Goal: Task Accomplishment & Management: Manage account settings

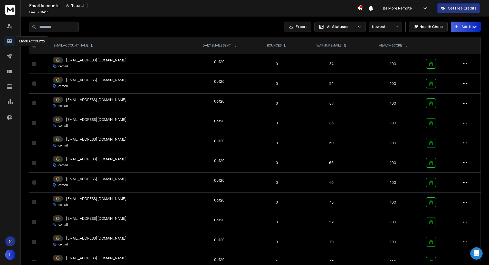
scroll to position [114, 0]
click at [9, 86] on icon at bounding box center [9, 86] width 6 height 6
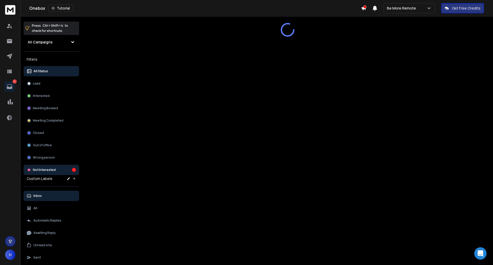
click at [44, 171] on p "Not Interested" at bounding box center [44, 170] width 23 height 4
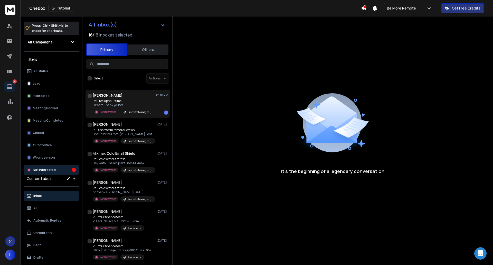
click at [115, 92] on div "Daniel Bradshaw 01:16 PM Re: Free up your time Hi Wafa Thank you for Not Intere…" at bounding box center [127, 104] width 85 height 28
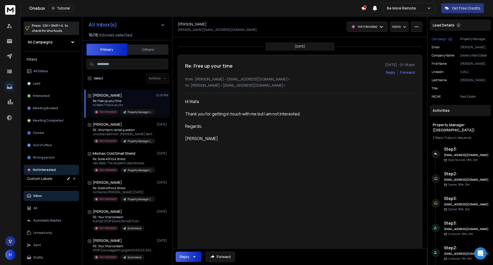
click at [8, 61] on div at bounding box center [10, 57] width 12 height 12
click at [11, 56] on icon at bounding box center [9, 56] width 6 height 6
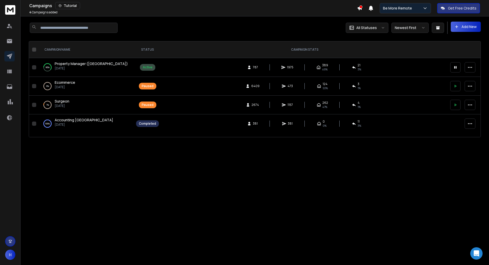
click at [388, 11] on button "Be More Remote" at bounding box center [405, 8] width 51 height 10
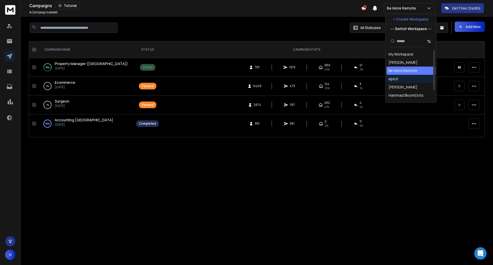
click at [400, 79] on div "epicX" at bounding box center [410, 79] width 49 height 8
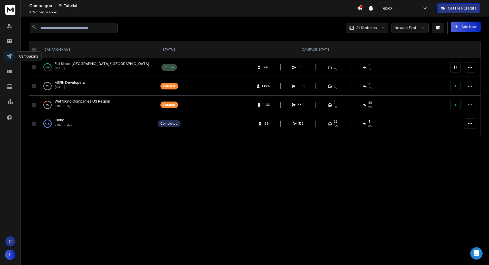
click at [10, 55] on icon at bounding box center [9, 56] width 5 height 5
click at [8, 87] on icon at bounding box center [9, 86] width 5 height 5
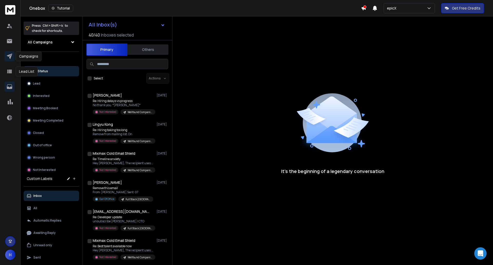
click at [9, 59] on icon at bounding box center [9, 56] width 6 height 6
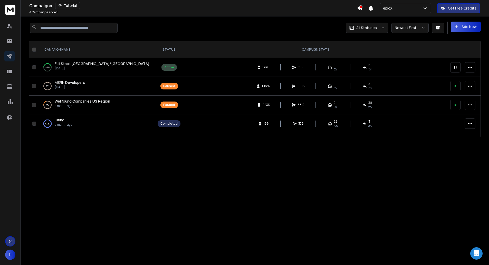
click at [92, 68] on p "14 days ago" at bounding box center [102, 68] width 95 height 4
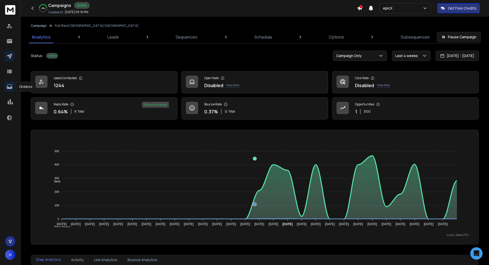
click at [8, 86] on icon at bounding box center [9, 86] width 6 height 6
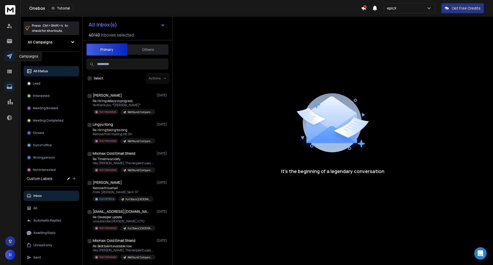
click at [7, 56] on icon at bounding box center [9, 56] width 5 height 5
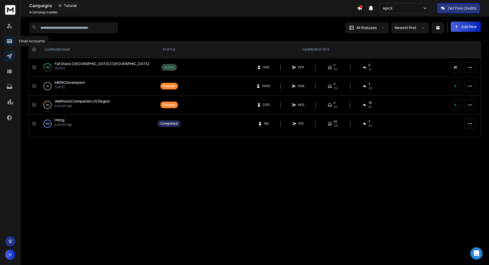
click at [9, 41] on icon at bounding box center [9, 41] width 6 height 6
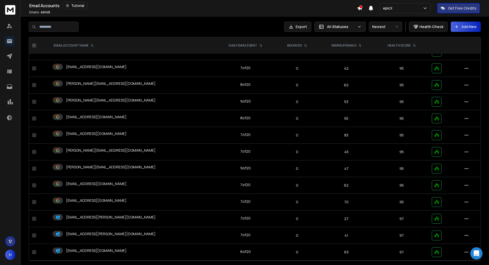
scroll to position [259, 0]
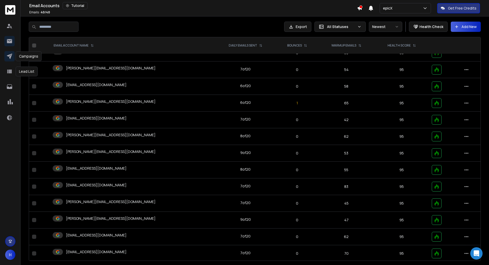
click at [5, 55] on link at bounding box center [9, 56] width 10 height 10
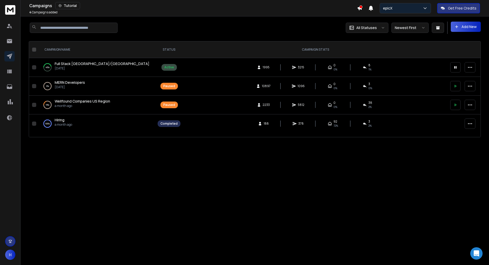
drag, startPoint x: 408, startPoint y: 10, endPoint x: 407, endPoint y: 12, distance: 2.7
click at [407, 10] on div "epicX" at bounding box center [405, 8] width 45 height 5
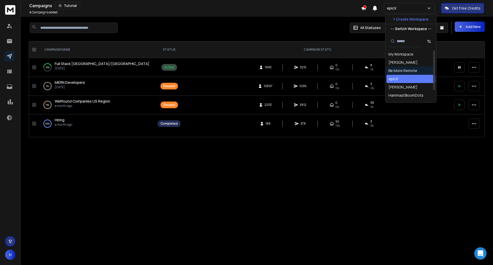
click at [400, 69] on div "Be More Remote" at bounding box center [402, 70] width 29 height 5
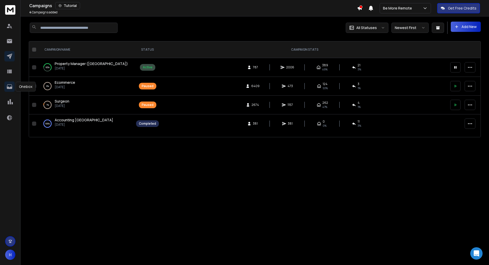
click at [10, 82] on link at bounding box center [9, 86] width 10 height 10
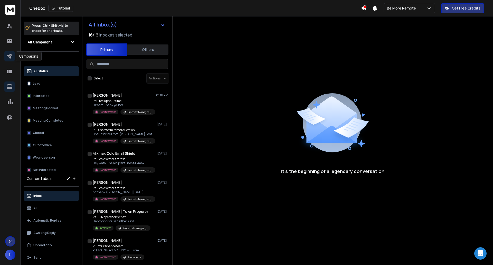
click at [7, 53] on link at bounding box center [9, 56] width 10 height 10
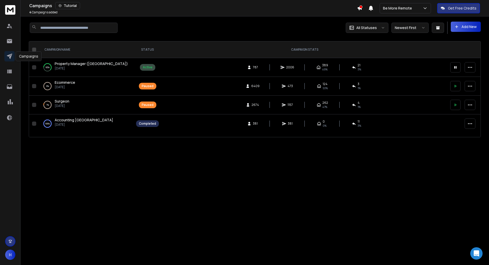
click at [8, 57] on icon at bounding box center [9, 56] width 6 height 6
click at [460, 24] on button "Add New" at bounding box center [466, 27] width 30 height 10
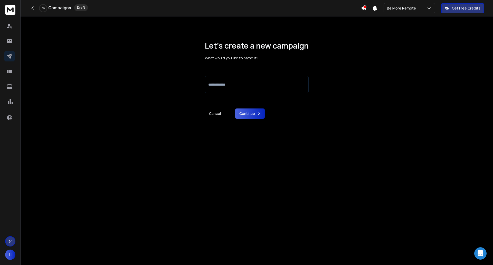
click at [213, 118] on link "Cancel" at bounding box center [215, 113] width 20 height 10
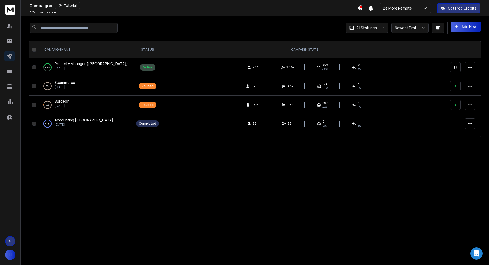
click at [81, 85] on div "0 % Ecommerce 13 days ago" at bounding box center [85, 86] width 84 height 12
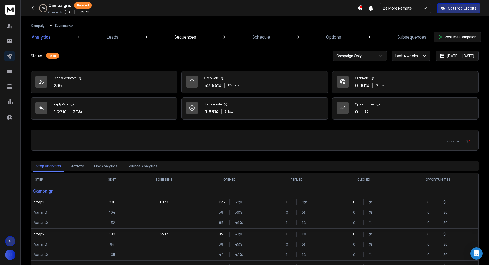
click at [183, 37] on p "Sequences" at bounding box center [185, 37] width 22 height 6
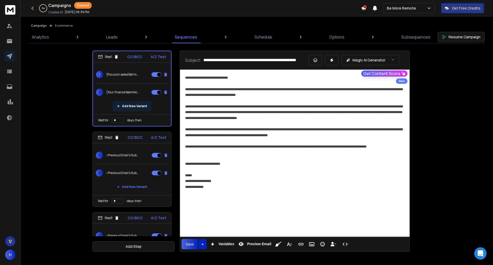
click at [137, 104] on button "Add New Variant" at bounding box center [132, 106] width 38 height 10
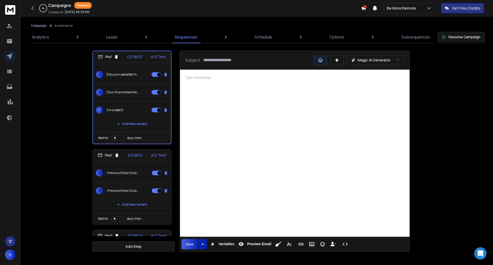
click at [320, 60] on icon at bounding box center [320, 60] width 5 height 5
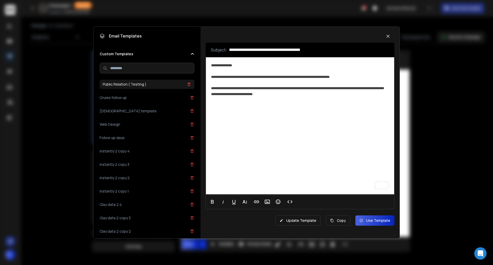
click at [130, 68] on input at bounding box center [147, 68] width 94 height 10
type input "*******"
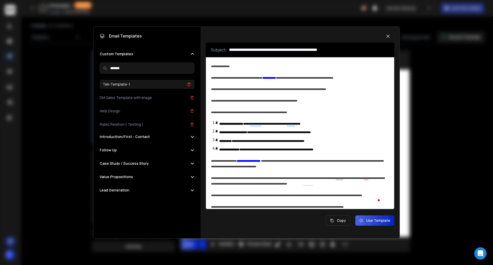
click at [179, 177] on button "Value Propositions" at bounding box center [147, 176] width 95 height 5
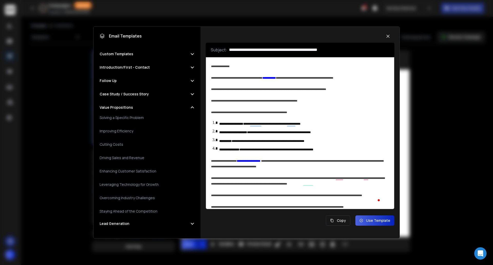
drag, startPoint x: 116, startPoint y: 221, endPoint x: 120, endPoint y: 215, distance: 7.1
click at [117, 221] on button "Lead Generation" at bounding box center [147, 223] width 95 height 5
click at [163, 123] on button "Lead Generation" at bounding box center [147, 120] width 95 height 5
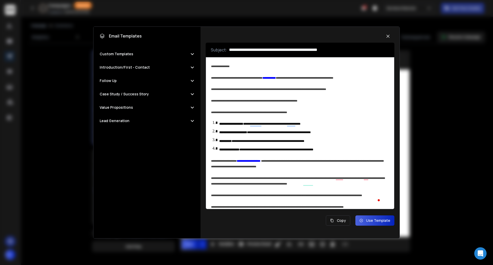
click at [192, 69] on icon "button" at bounding box center [192, 67] width 4 height 4
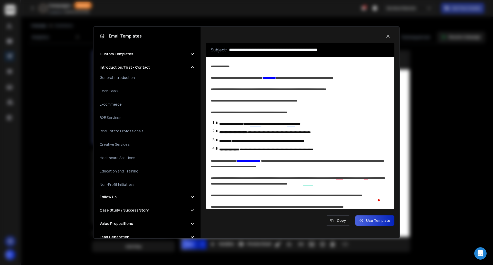
click at [114, 118] on h3 "B2B Services" at bounding box center [111, 117] width 22 height 5
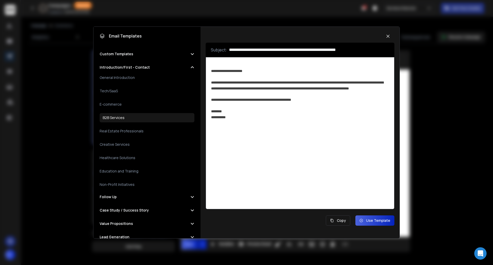
click at [112, 130] on h3 "Real Estate Professionals" at bounding box center [122, 130] width 44 height 5
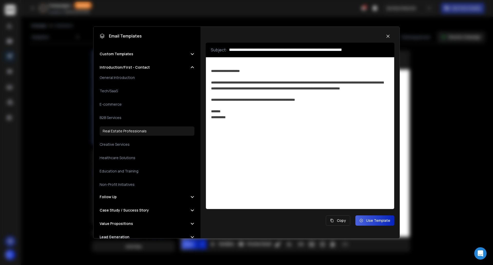
click at [114, 142] on h3 "Creative Services" at bounding box center [115, 144] width 30 height 5
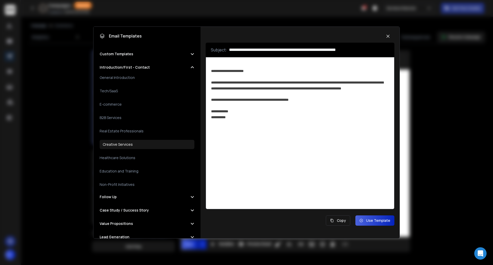
click at [114, 147] on h3 "Creative Services" at bounding box center [118, 144] width 30 height 5
click at [115, 160] on h3 "Healthcare Solutions" at bounding box center [118, 157] width 36 height 5
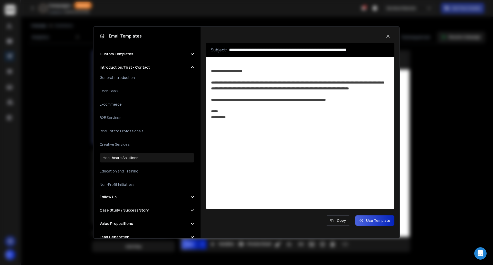
click at [116, 161] on div "Healthcare Solutions" at bounding box center [147, 157] width 95 height 9
click at [117, 167] on div "Education and Training" at bounding box center [147, 170] width 95 height 9
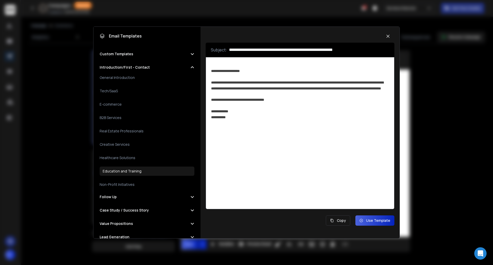
click at [193, 66] on div "Custom Templates Introduction/First - Contact General Introduction Tech/SaaS E-…" at bounding box center [146, 143] width 107 height 196
click at [188, 66] on button "Introduction/First - Contact" at bounding box center [147, 67] width 95 height 5
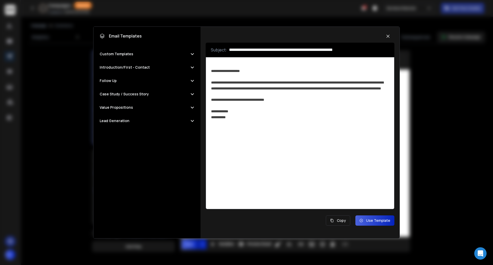
click at [191, 80] on icon "button" at bounding box center [192, 81] width 4 height 4
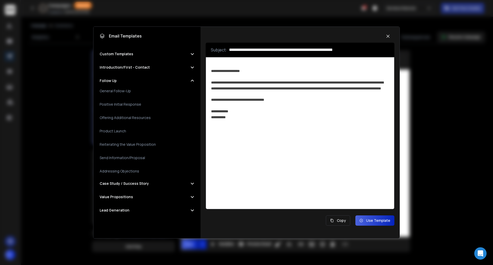
click at [191, 80] on icon "button" at bounding box center [192, 81] width 3 height 2
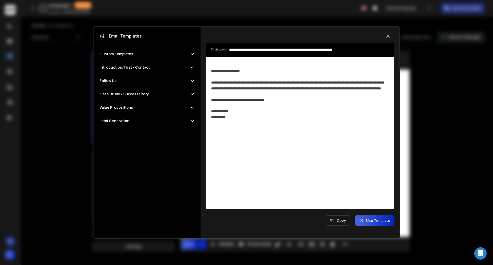
click at [190, 92] on icon "button" at bounding box center [192, 94] width 4 height 4
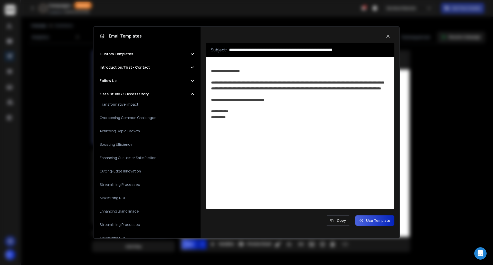
click at [190, 92] on icon "button" at bounding box center [192, 94] width 4 height 4
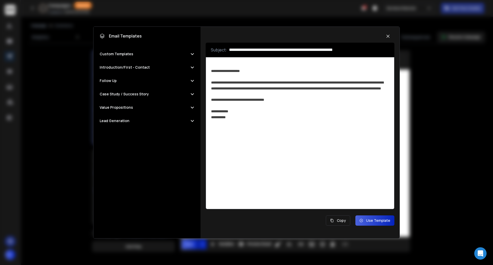
click at [190, 106] on icon "button" at bounding box center [192, 107] width 4 height 4
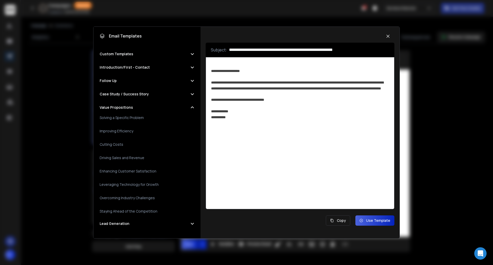
click at [190, 106] on icon "button" at bounding box center [192, 107] width 4 height 4
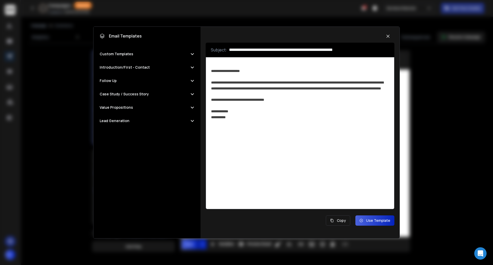
click at [119, 122] on button "Lead Generation" at bounding box center [147, 120] width 95 height 5
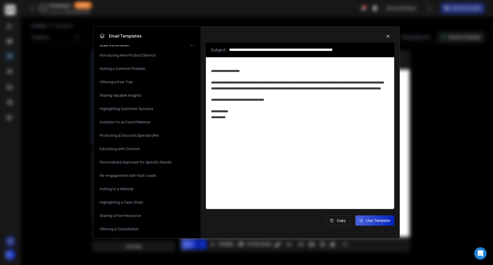
scroll to position [77, 0]
click at [72, 150] on div "**********" at bounding box center [246, 132] width 419 height 222
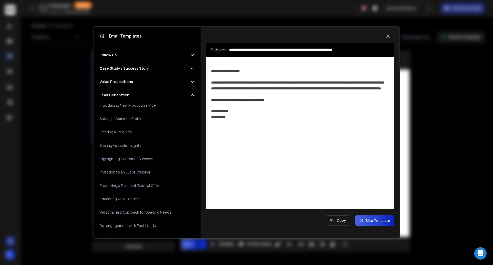
scroll to position [0, 0]
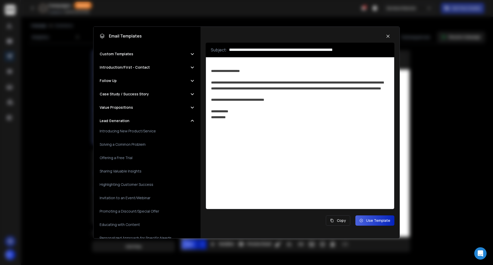
click at [181, 121] on button "Lead Generation" at bounding box center [147, 120] width 95 height 5
type input "**********"
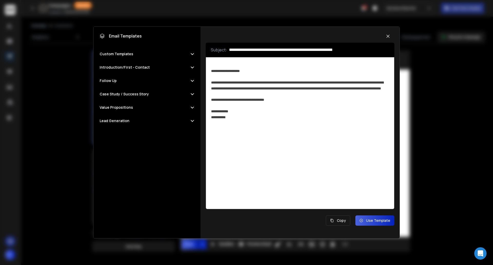
click at [383, 34] on div at bounding box center [300, 36] width 189 height 13
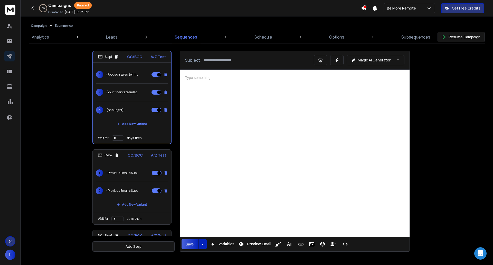
click at [328, 61] on div "Magic AI Generator" at bounding box center [359, 60] width 91 height 10
click at [319, 62] on button at bounding box center [320, 60] width 13 height 10
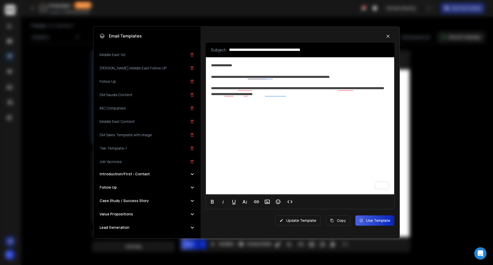
scroll to position [446, 0]
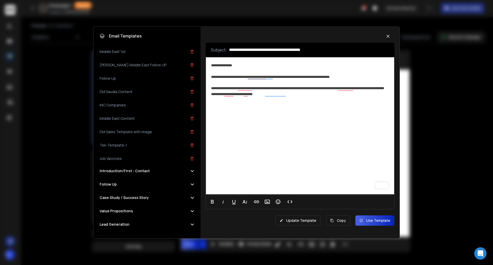
click at [140, 223] on button "Lead Generation" at bounding box center [147, 224] width 95 height 5
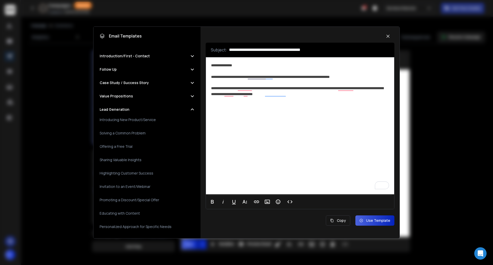
scroll to position [2, 0]
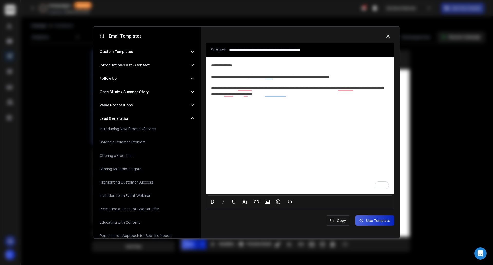
click at [187, 119] on button "Lead Generation" at bounding box center [147, 118] width 95 height 5
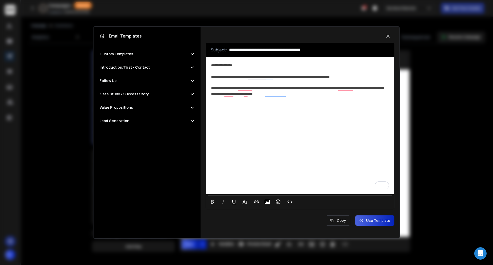
scroll to position [0, 0]
click at [153, 103] on div "Custom Templates Introduction/First - Contact Follow Up Case Study / Success St…" at bounding box center [146, 143] width 107 height 196
click at [156, 110] on button "Value Propositions" at bounding box center [147, 107] width 95 height 5
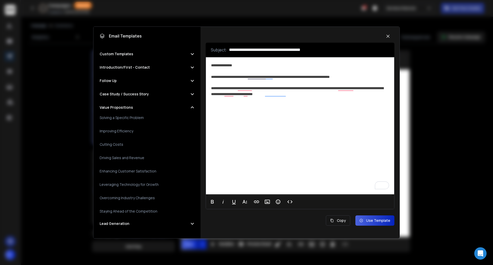
click at [164, 107] on button "Value Propositions" at bounding box center [147, 107] width 95 height 5
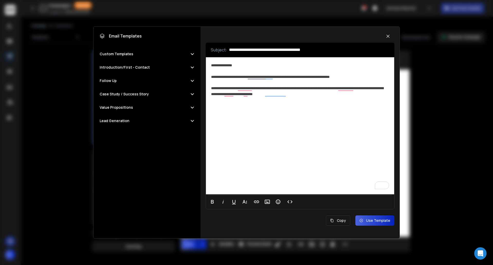
click at [161, 96] on button "Case Study / Success Story" at bounding box center [147, 93] width 95 height 5
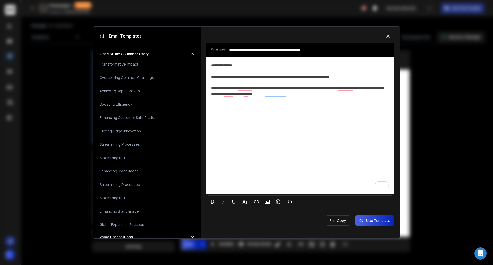
scroll to position [15, 0]
click at [171, 81] on button "Case Study / Success Story" at bounding box center [147, 79] width 95 height 5
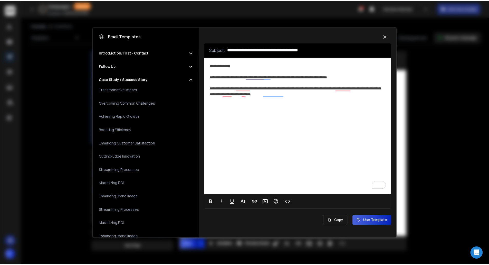
scroll to position [0, 0]
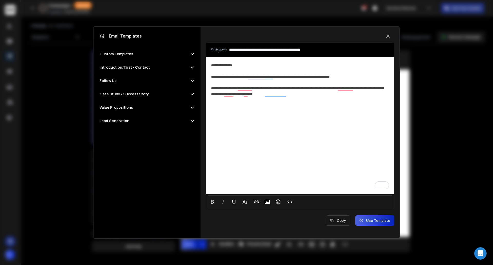
click at [155, 80] on button "Follow Up" at bounding box center [147, 80] width 95 height 5
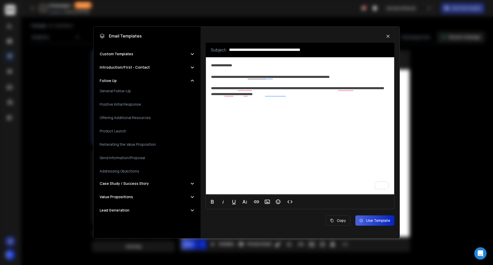
click at [155, 80] on button "Follow Up" at bounding box center [147, 80] width 95 height 5
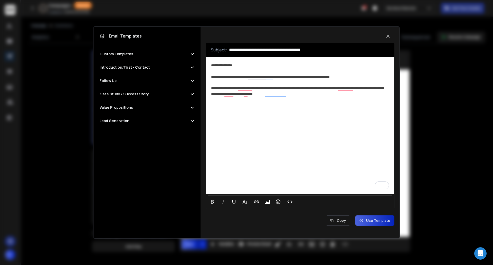
click at [387, 35] on icon at bounding box center [388, 36] width 5 height 5
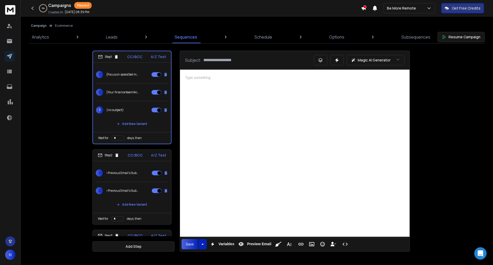
click at [163, 108] on icon at bounding box center [165, 110] width 5 height 5
type input "**********"
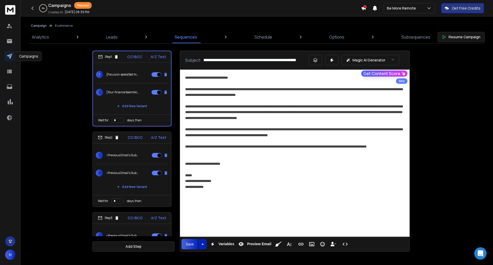
click at [4, 54] on link at bounding box center [9, 56] width 10 height 10
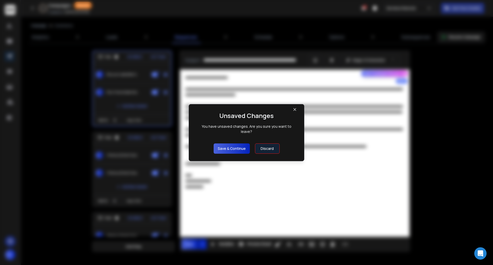
click at [271, 149] on button "Discard" at bounding box center [267, 148] width 25 height 10
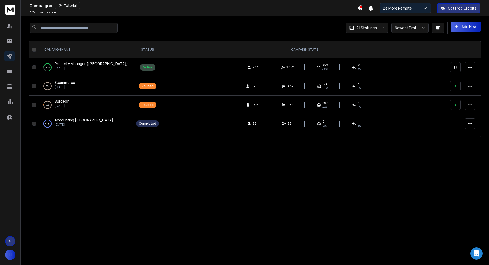
click at [412, 6] on p "Be More Remote" at bounding box center [398, 8] width 31 height 5
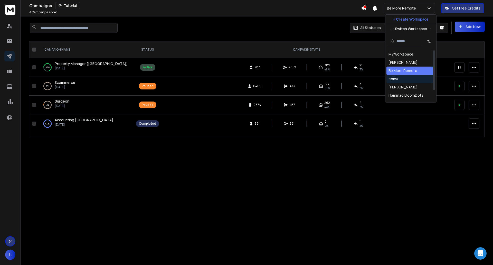
click at [397, 80] on div "epicX" at bounding box center [392, 78] width 9 height 5
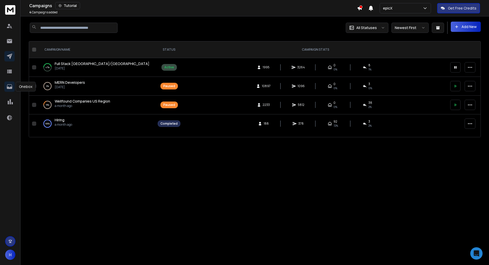
click at [9, 86] on icon at bounding box center [9, 86] width 6 height 6
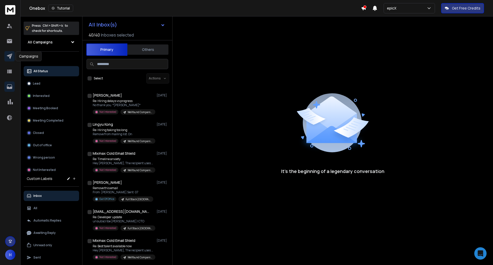
click at [6, 52] on link at bounding box center [9, 56] width 10 height 10
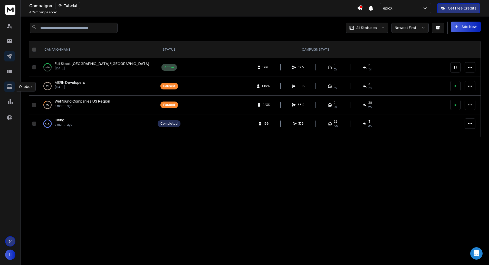
click at [9, 86] on icon at bounding box center [9, 86] width 6 height 6
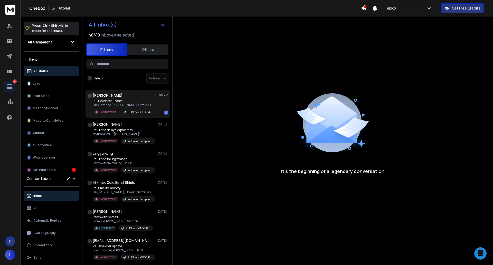
click at [120, 99] on p "RE: Developer update" at bounding box center [124, 101] width 62 height 4
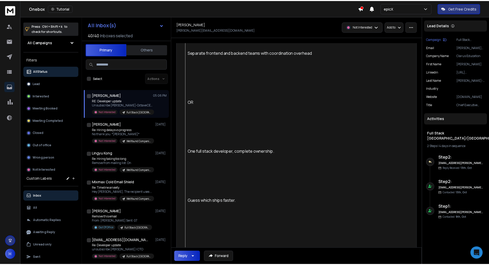
scroll to position [873, 0]
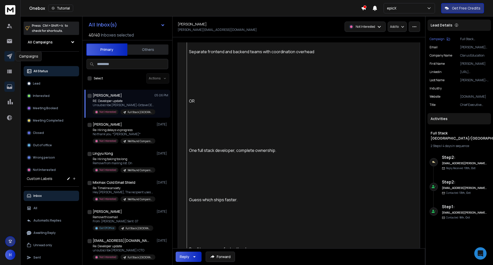
click at [9, 54] on icon at bounding box center [9, 56] width 6 height 6
